Goal: Communication & Community: Answer question/provide support

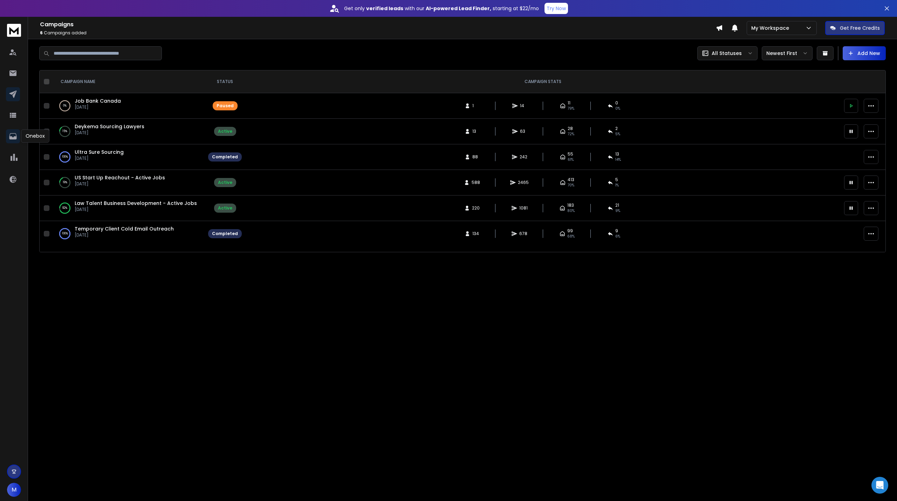
click at [17, 135] on link at bounding box center [13, 136] width 14 height 14
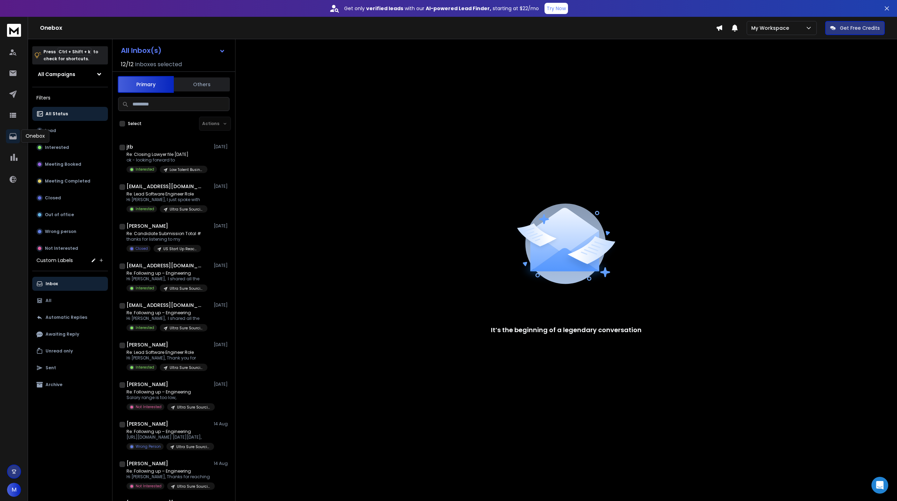
click at [203, 91] on button "Others" at bounding box center [202, 84] width 56 height 15
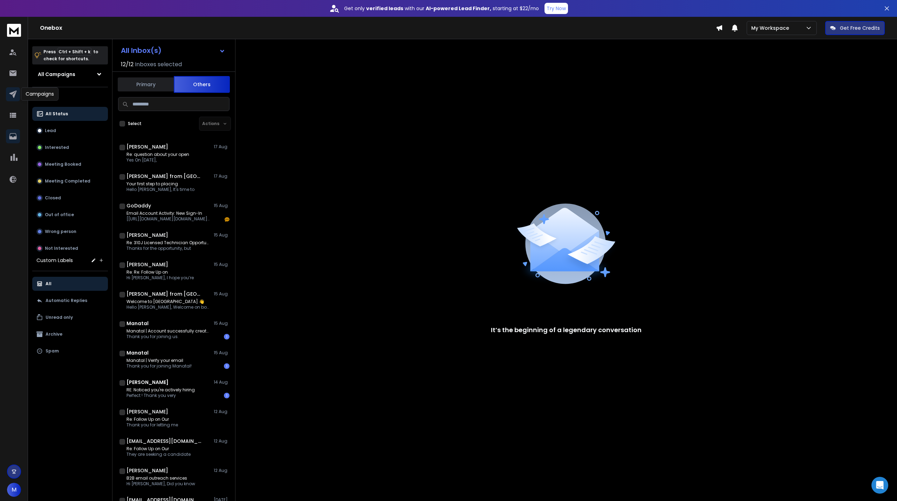
click at [6, 93] on link at bounding box center [13, 94] width 14 height 14
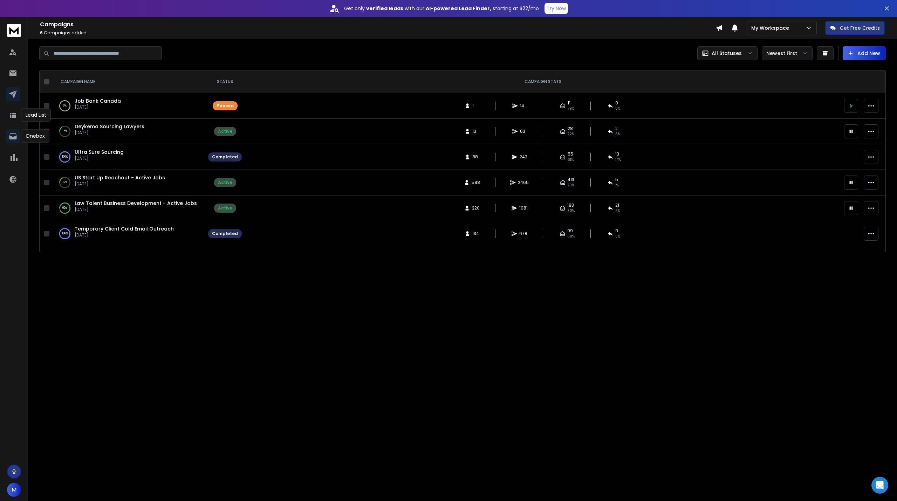
click at [16, 138] on icon at bounding box center [12, 136] width 7 height 6
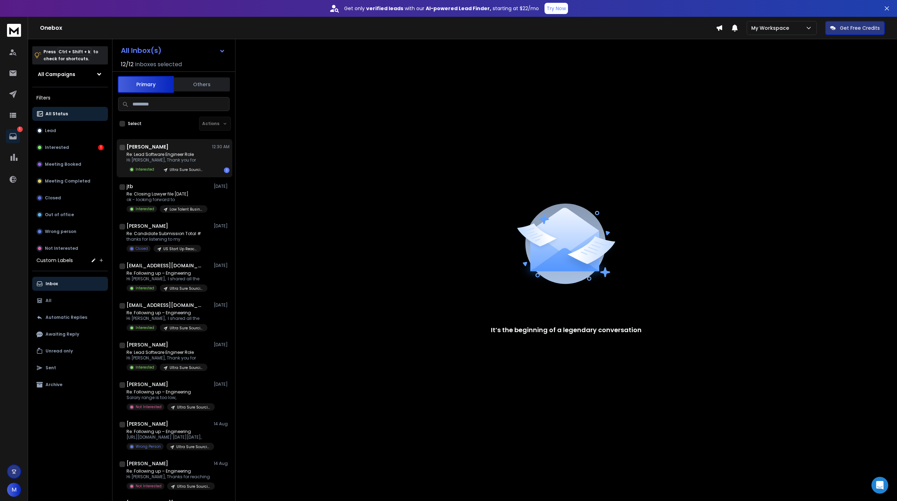
click at [179, 144] on div "[PERSON_NAME] 12:30 AM" at bounding box center [178, 146] width 103 height 7
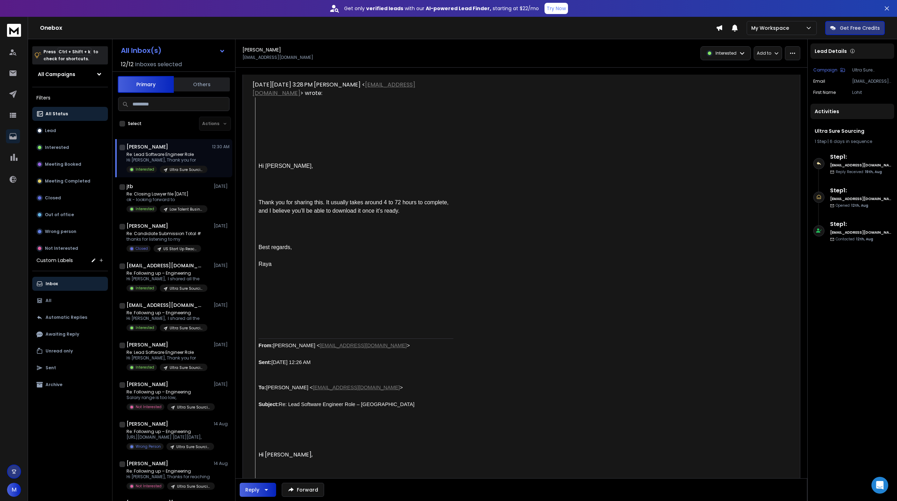
scroll to position [187, 0]
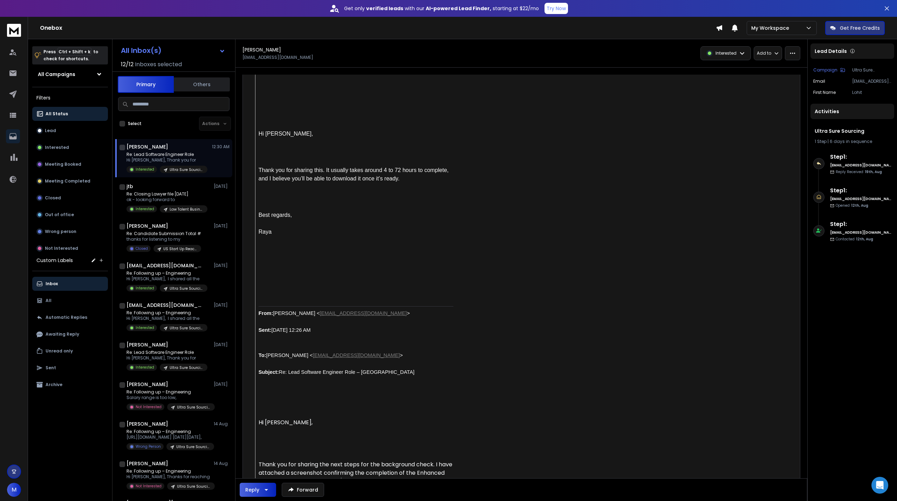
click at [254, 495] on button "Reply" at bounding box center [258, 490] width 36 height 14
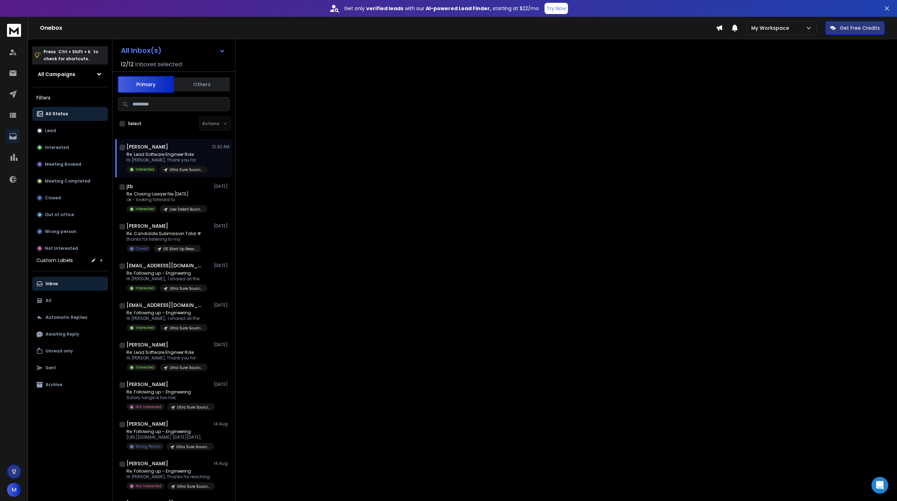
scroll to position [0, 0]
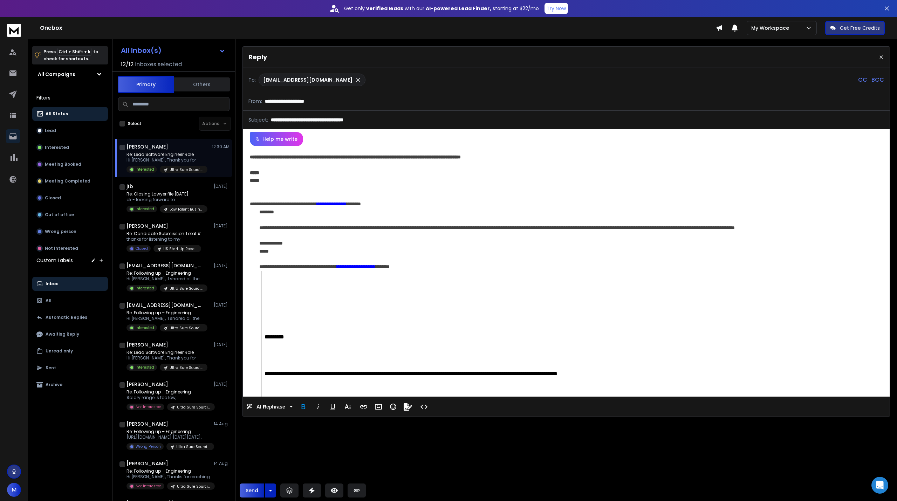
click at [250, 491] on button "Send" at bounding box center [252, 491] width 25 height 14
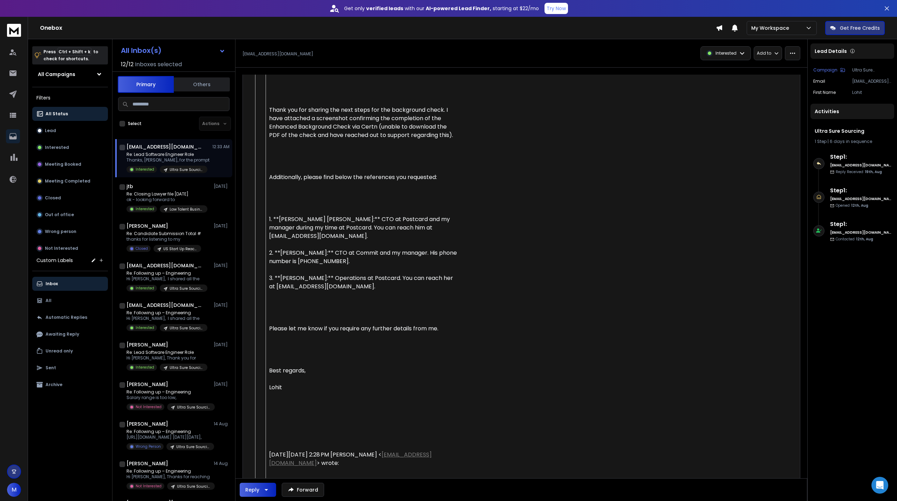
scroll to position [654, 0]
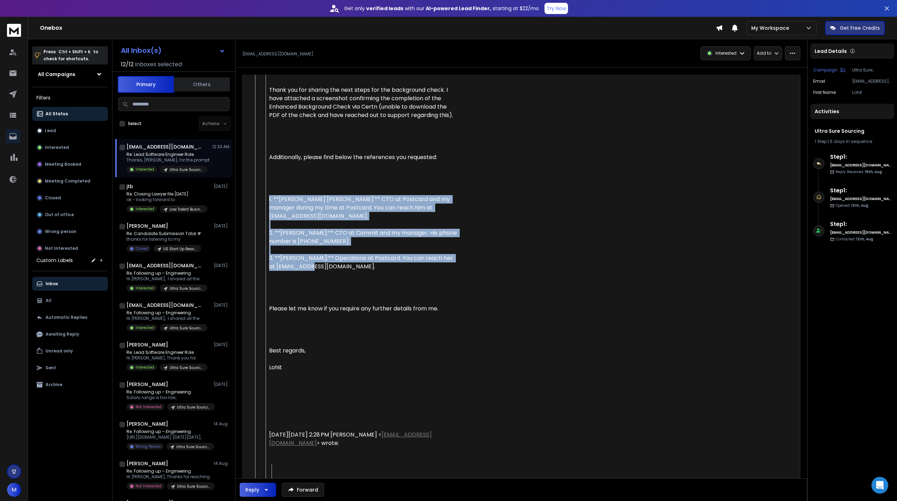
drag, startPoint x: 322, startPoint y: 258, endPoint x: 269, endPoint y: 187, distance: 88.9
click at [269, 187] on div "Hi [PERSON_NAME], Thank you for sharing the next steps for the background check…" at bounding box center [363, 216] width 188 height 362
copy div "1. **[PERSON_NAME] [PERSON_NAME]:** CTO at Postcard and my manager during my ti…"
click at [6, 96] on link at bounding box center [13, 94] width 14 height 14
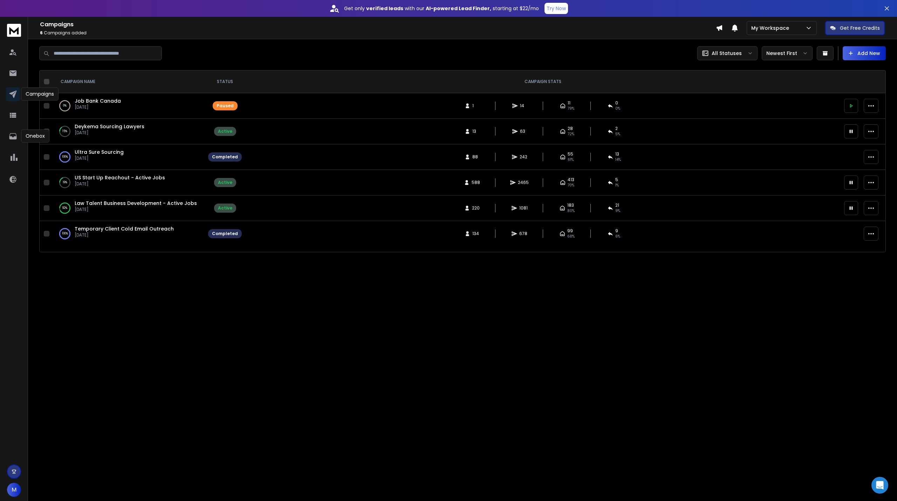
click at [7, 128] on div at bounding box center [14, 117] width 16 height 144
click at [9, 135] on icon at bounding box center [13, 136] width 8 height 8
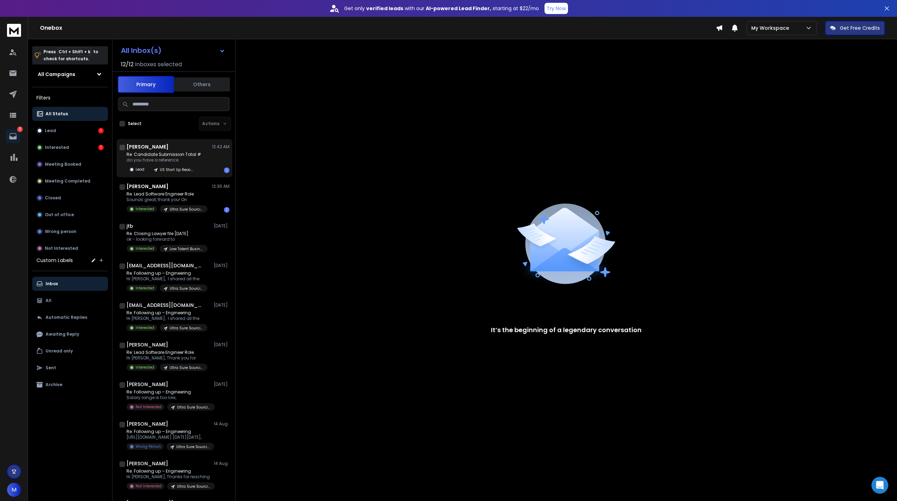
click at [180, 152] on p "Re: Candidate Submission Total #" at bounding box center [164, 155] width 75 height 6
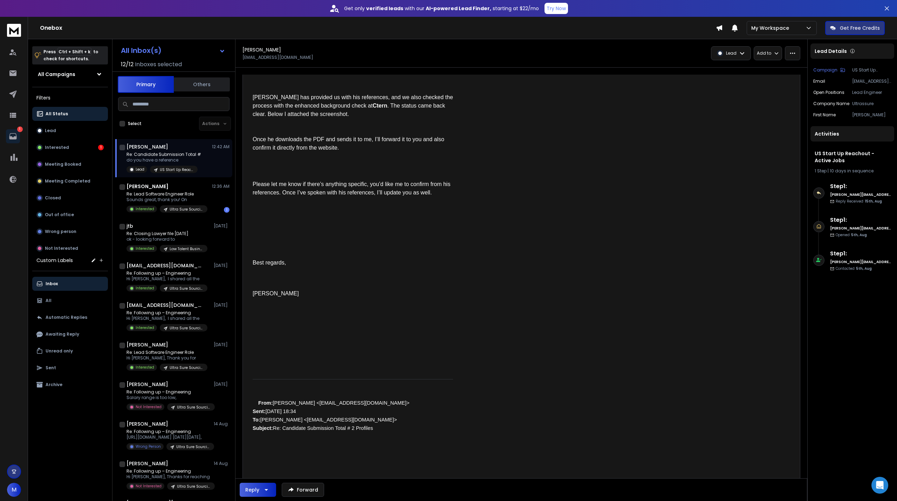
scroll to position [514, 0]
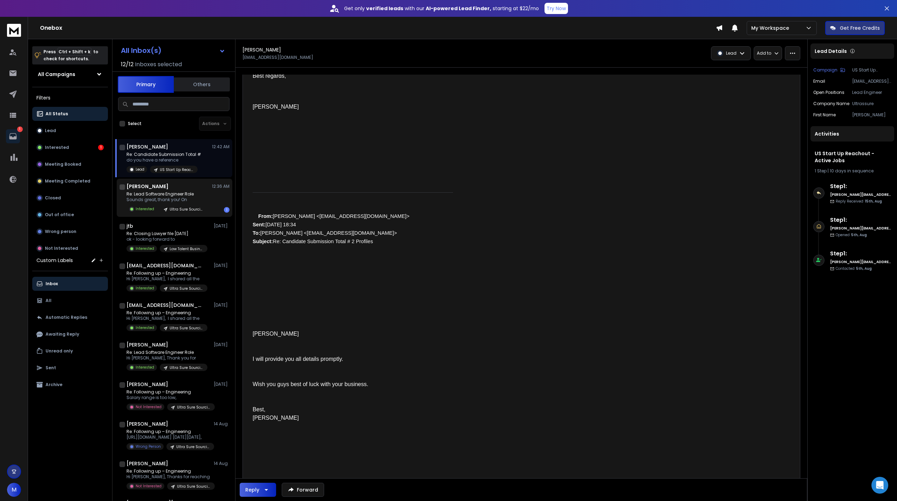
click at [167, 195] on p "Re: Lead Software Engineer Role" at bounding box center [167, 194] width 81 height 6
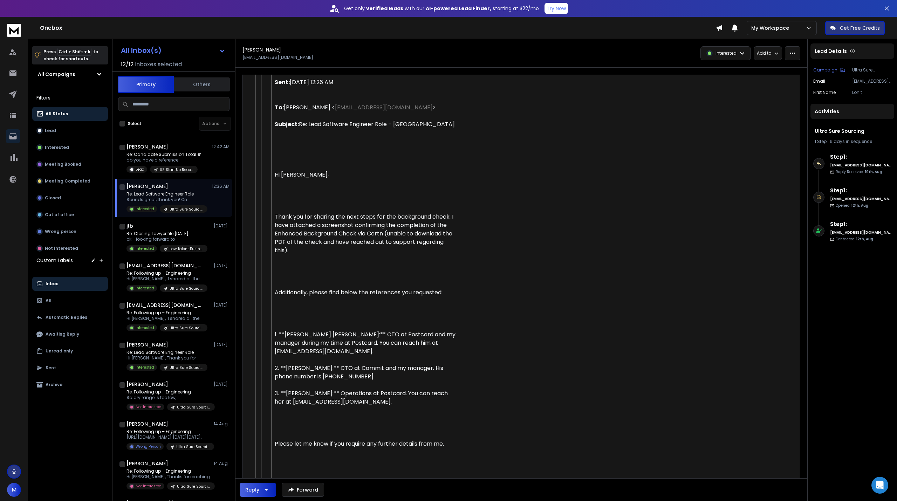
scroll to position [748, 0]
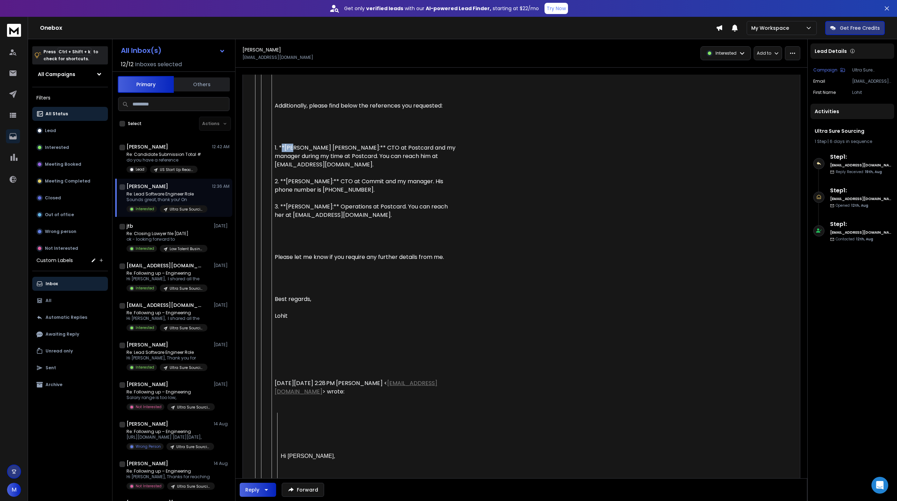
drag, startPoint x: 282, startPoint y: 137, endPoint x: 294, endPoint y: 143, distance: 13.7
click at [294, 144] on div "1. **[PERSON_NAME] [PERSON_NAME]:** CTO at Postcard and my manager during my ti…" at bounding box center [366, 156] width 183 height 25
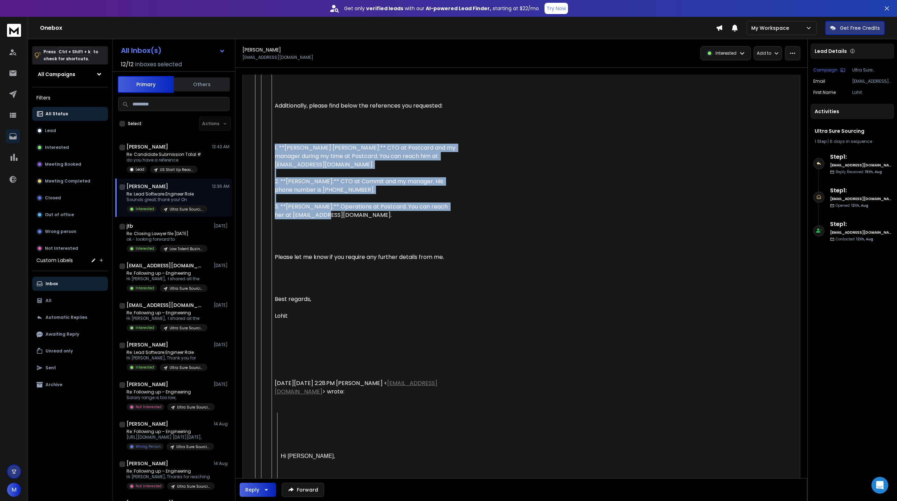
drag, startPoint x: 275, startPoint y: 138, endPoint x: 349, endPoint y: 210, distance: 103.8
click at [349, 210] on div "Hi [PERSON_NAME], Thank you for sharing the next steps for the background check…" at bounding box center [366, 160] width 183 height 370
copy div "1. **[PERSON_NAME] [PERSON_NAME]:** CTO at Postcard and my manager during my ti…"
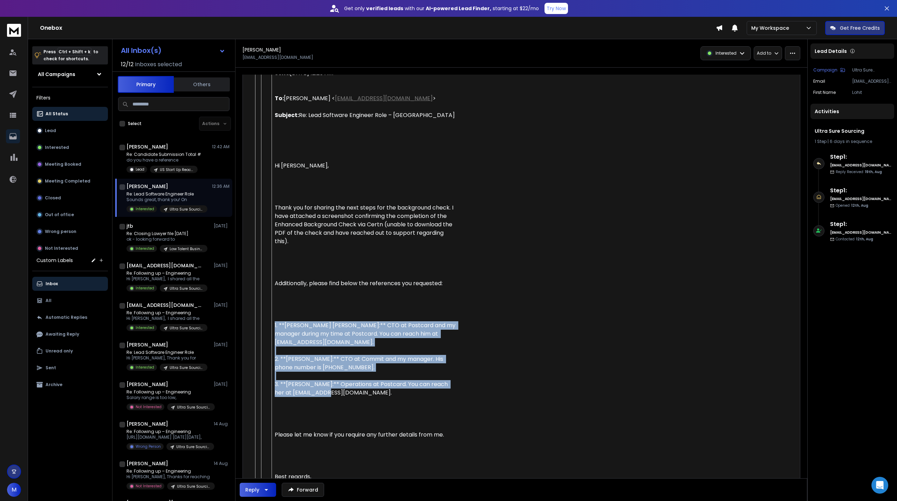
scroll to position [561, 0]
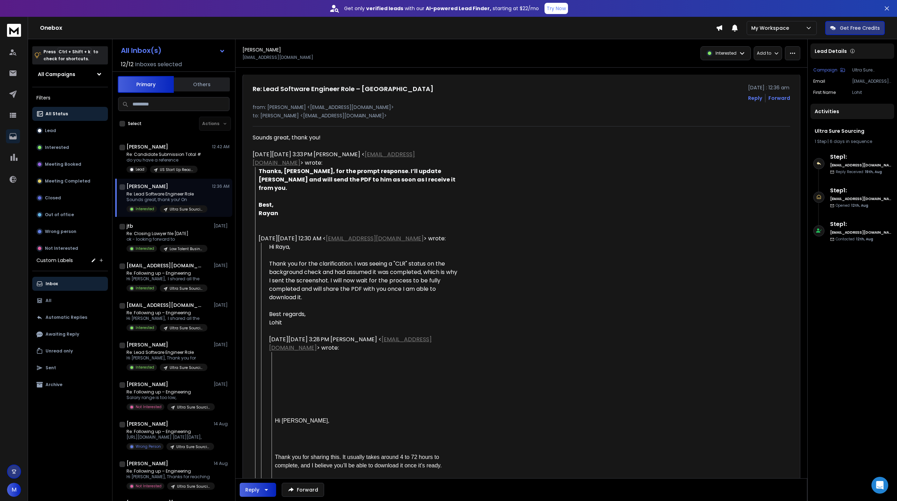
scroll to position [0, 0]
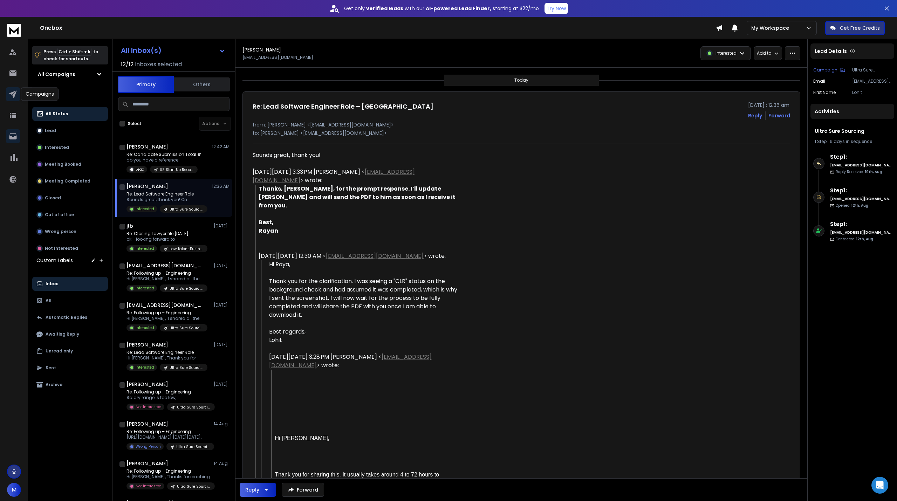
click at [14, 97] on icon at bounding box center [13, 94] width 8 height 8
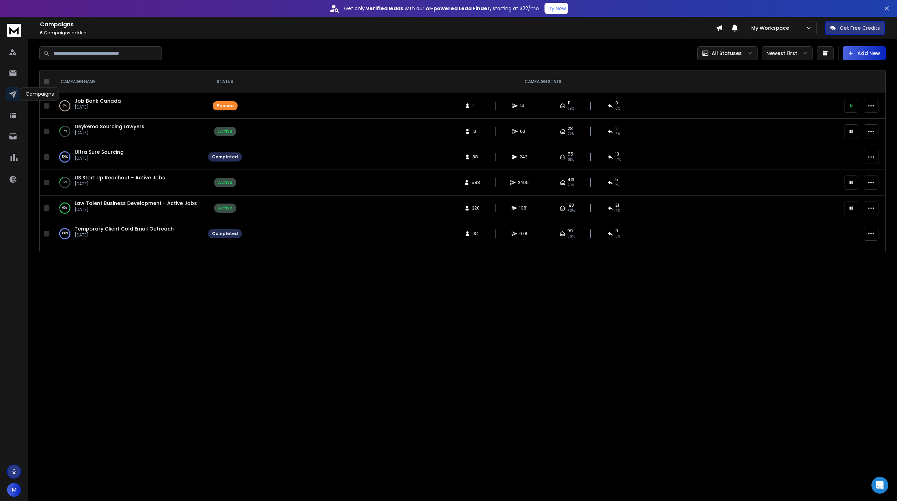
click at [12, 96] on icon at bounding box center [13, 94] width 8 height 8
click at [7, 142] on link at bounding box center [13, 136] width 14 height 14
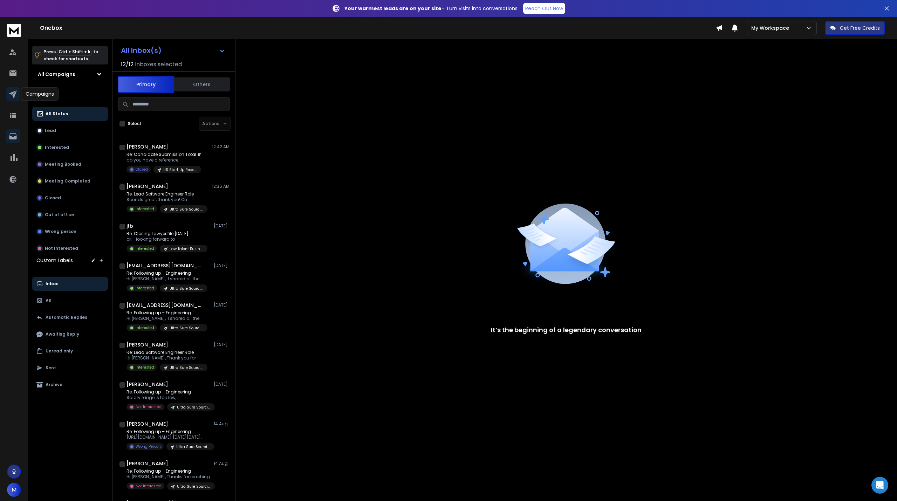
click at [12, 93] on icon at bounding box center [12, 93] width 7 height 7
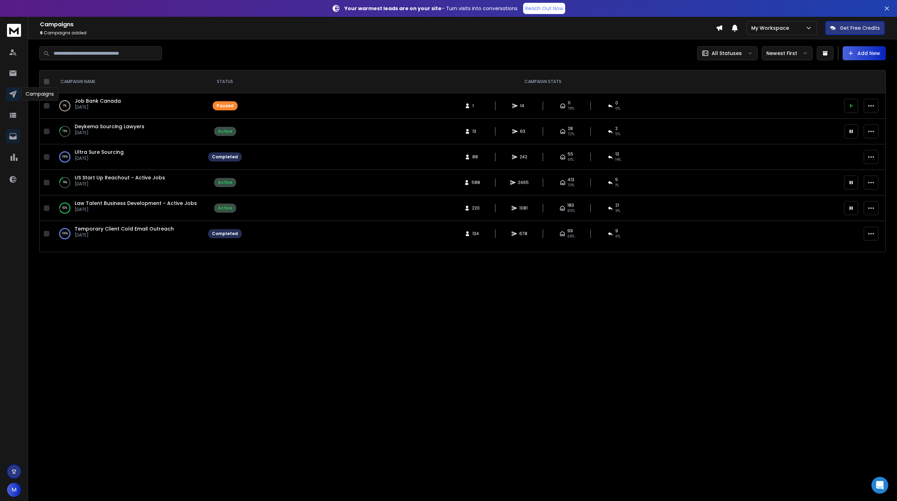
click at [13, 139] on icon at bounding box center [12, 136] width 7 height 6
click at [13, 137] on icon at bounding box center [12, 136] width 7 height 6
click at [13, 135] on icon at bounding box center [13, 136] width 8 height 8
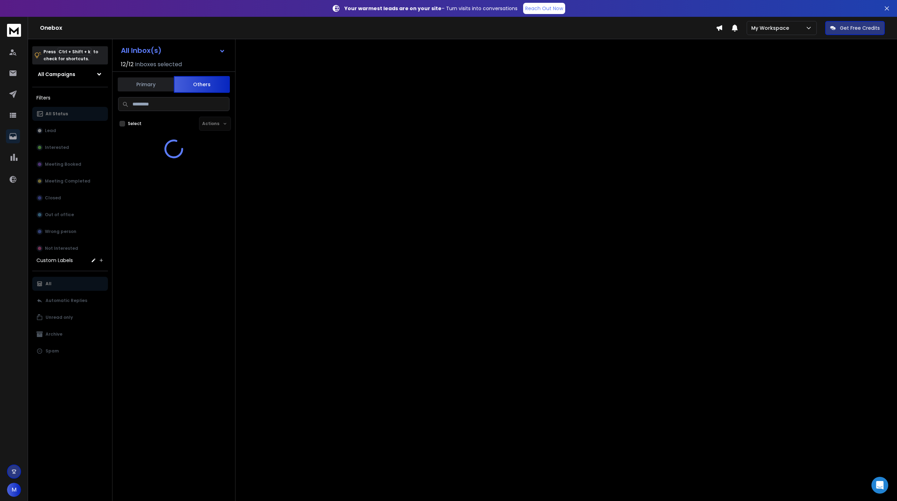
click at [185, 84] on button "Others" at bounding box center [202, 84] width 56 height 17
click at [149, 88] on button "Primary" at bounding box center [146, 84] width 56 height 17
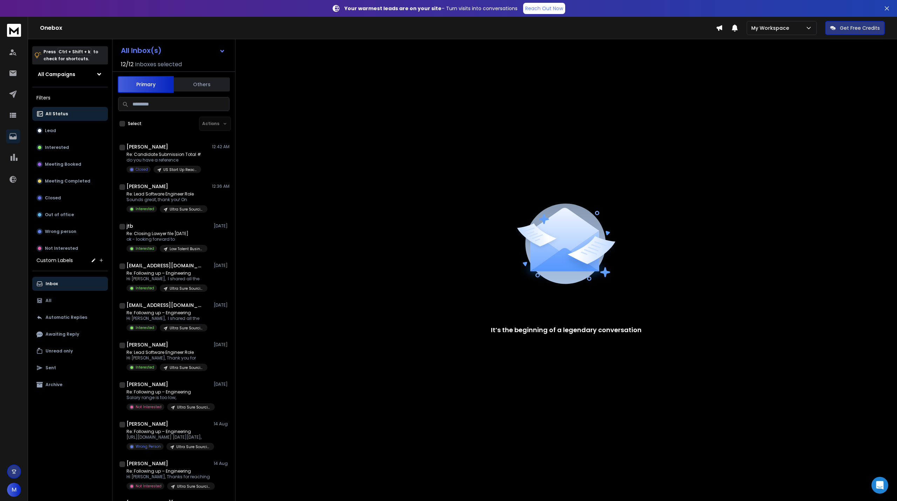
click at [185, 82] on button "Others" at bounding box center [202, 84] width 56 height 15
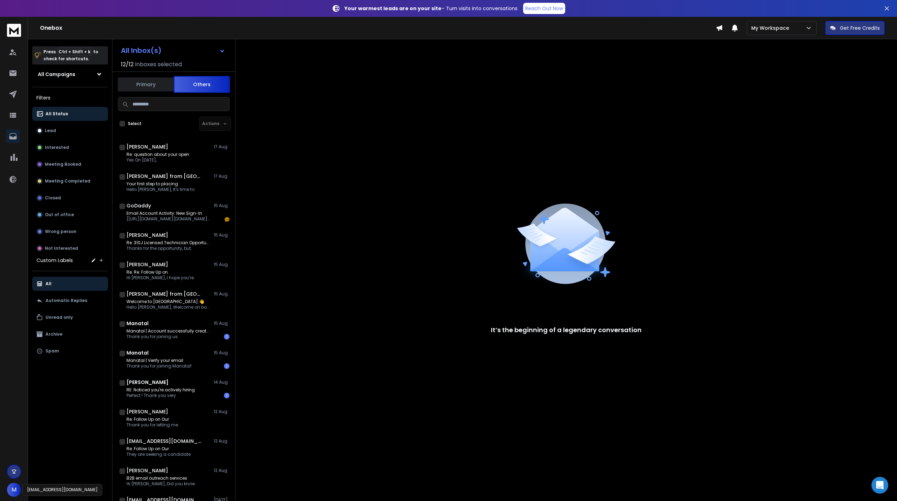
click at [10, 495] on span "M" at bounding box center [14, 490] width 14 height 14
click at [52, 487] on div "Logout" at bounding box center [64, 489] width 67 height 11
